Goal: Check status

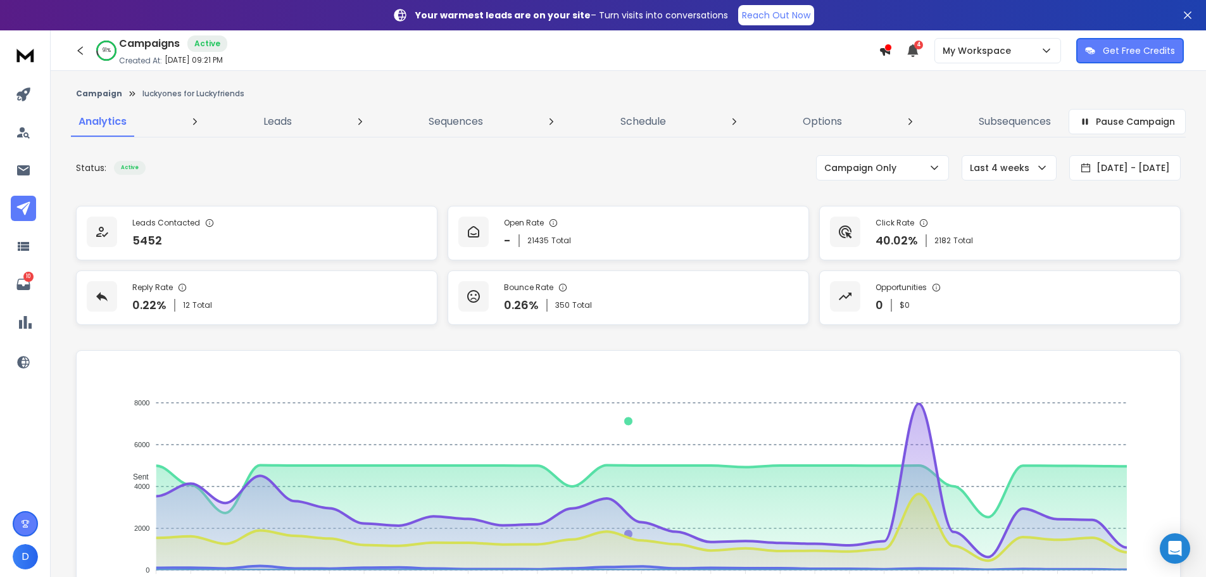
scroll to position [246, 0]
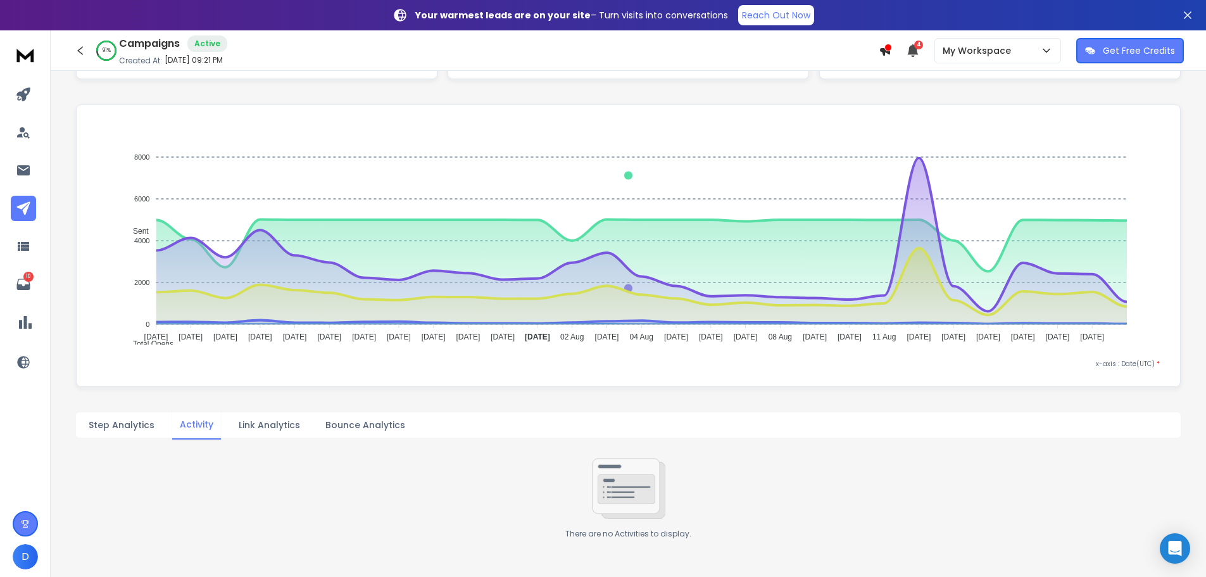
click at [121, 415] on button "Step Analytics" at bounding box center [121, 425] width 81 height 28
click at [194, 421] on button "Activity" at bounding box center [196, 424] width 49 height 29
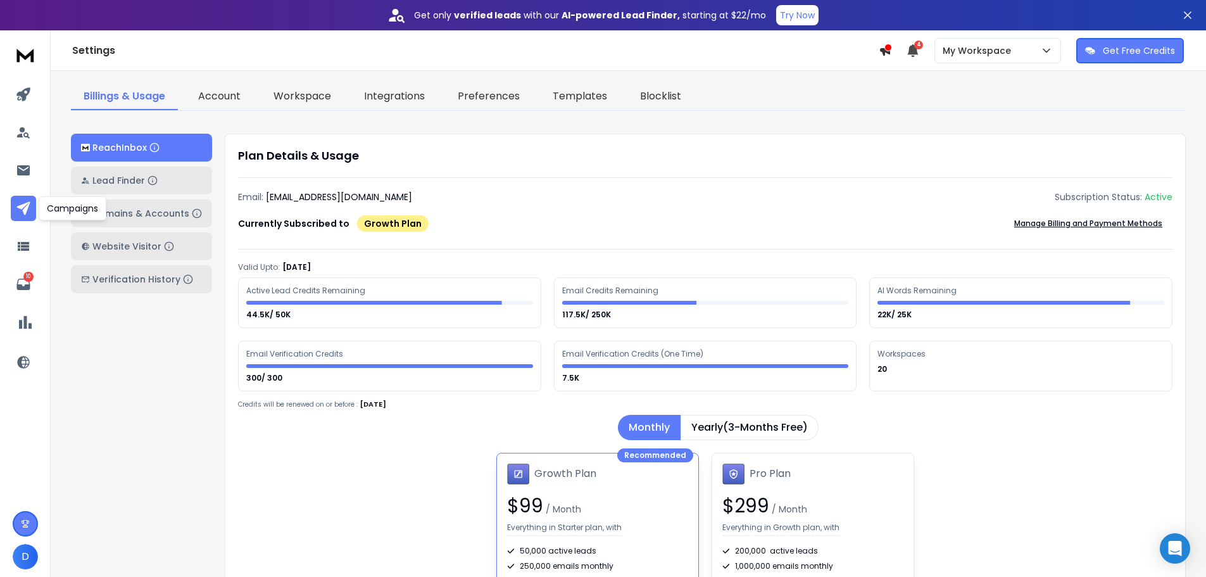
click at [18, 215] on icon at bounding box center [23, 208] width 15 height 15
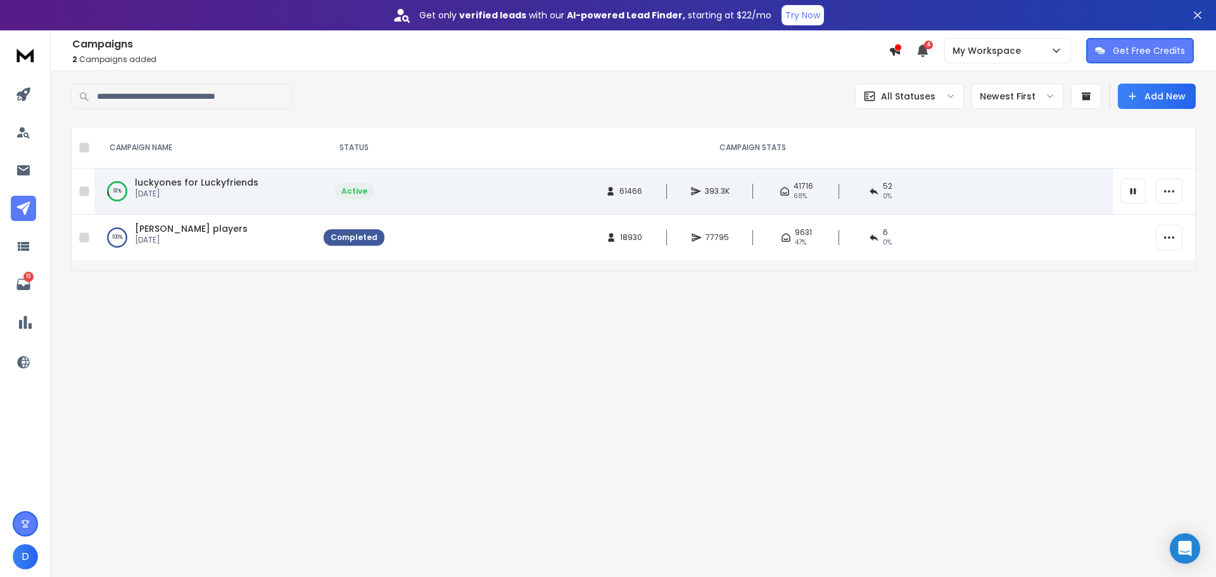
click at [198, 193] on p "3 months ago" at bounding box center [196, 194] width 123 height 10
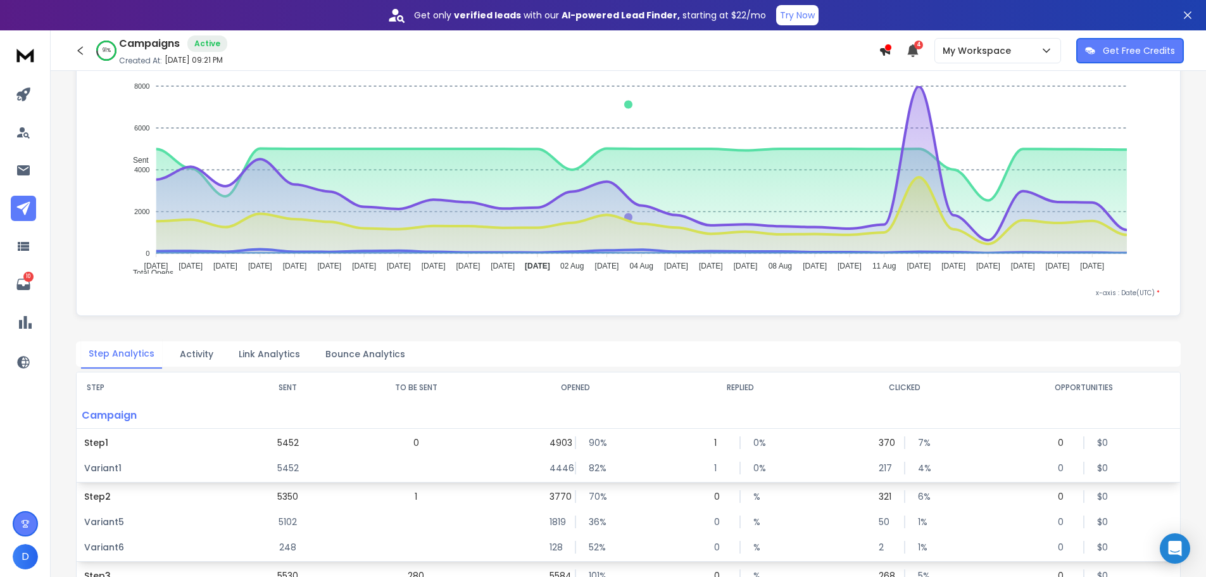
scroll to position [246, 0]
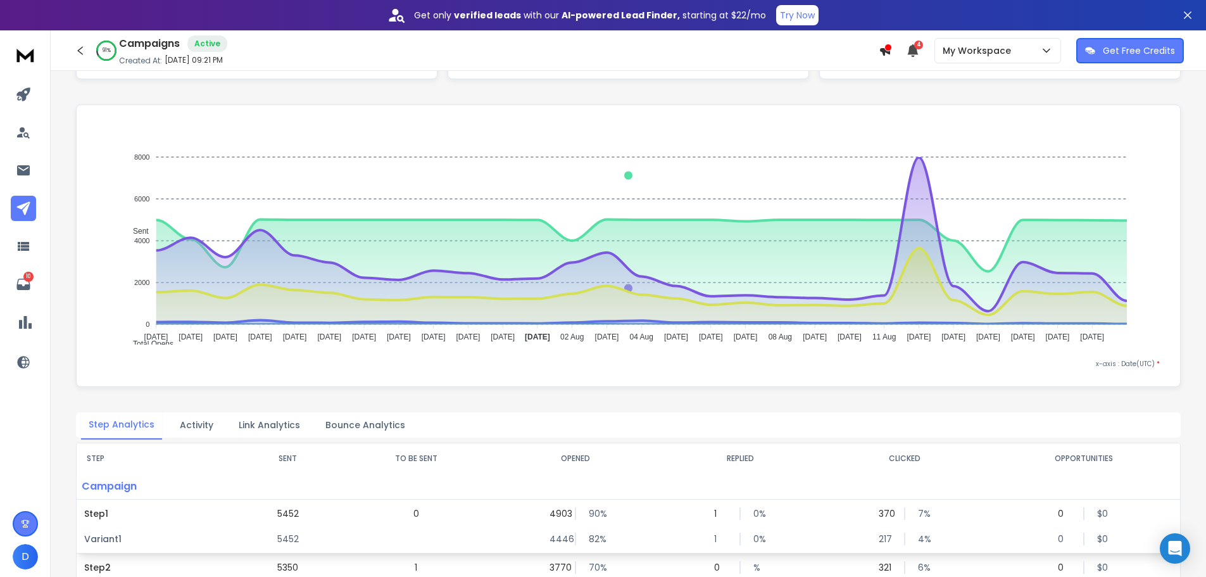
click at [185, 348] on div "Leads Contacted 5452 Open Rate - 21442 Total Click Rate 40.02 % 2182 Total Repl…" at bounding box center [628, 585] width 1105 height 1251
